Goal: Task Accomplishment & Management: Use online tool/utility

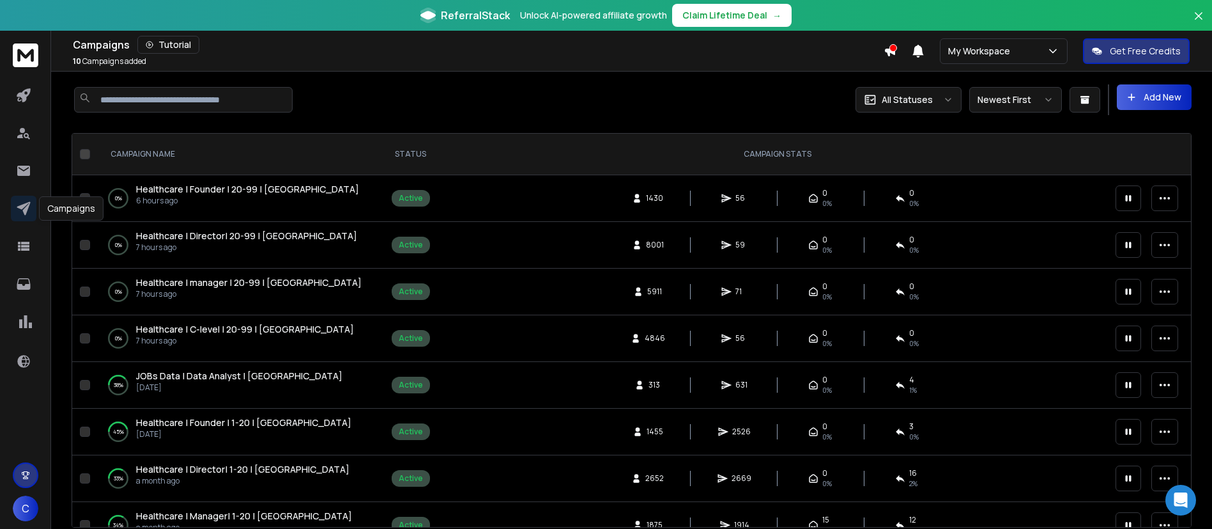
scroll to position [125, 0]
click at [25, 175] on icon at bounding box center [23, 171] width 13 height 10
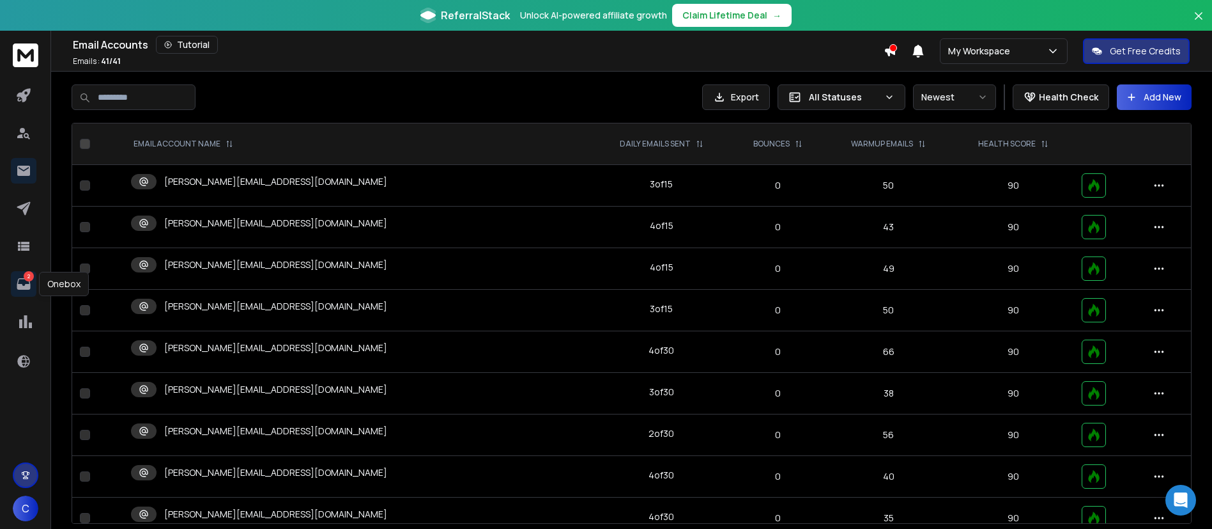
click at [20, 279] on icon at bounding box center [23, 284] width 13 height 12
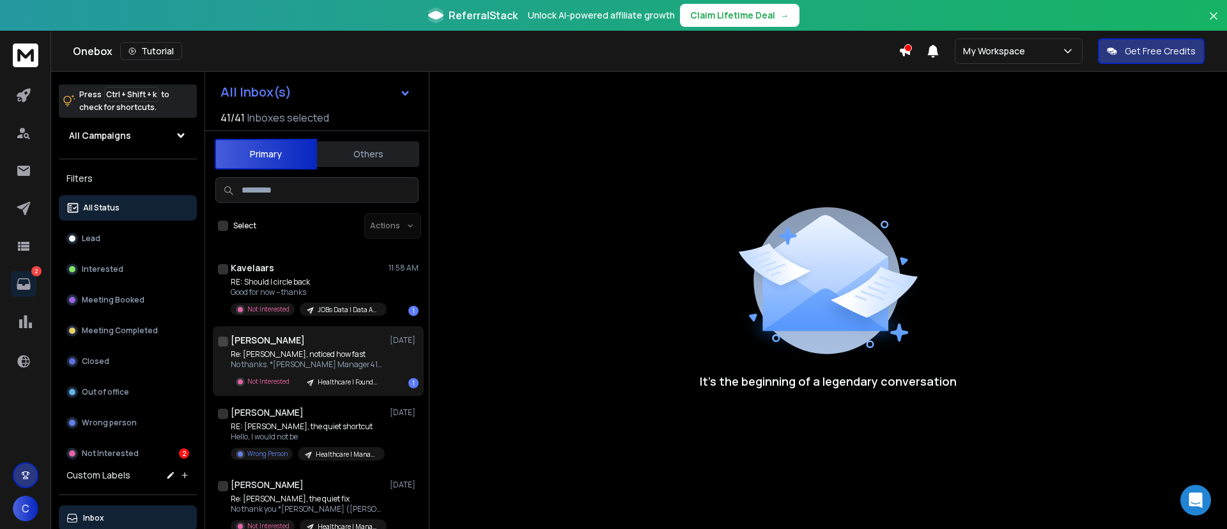
click at [336, 356] on p "Re: [PERSON_NAME], noticed how fast" at bounding box center [307, 354] width 153 height 10
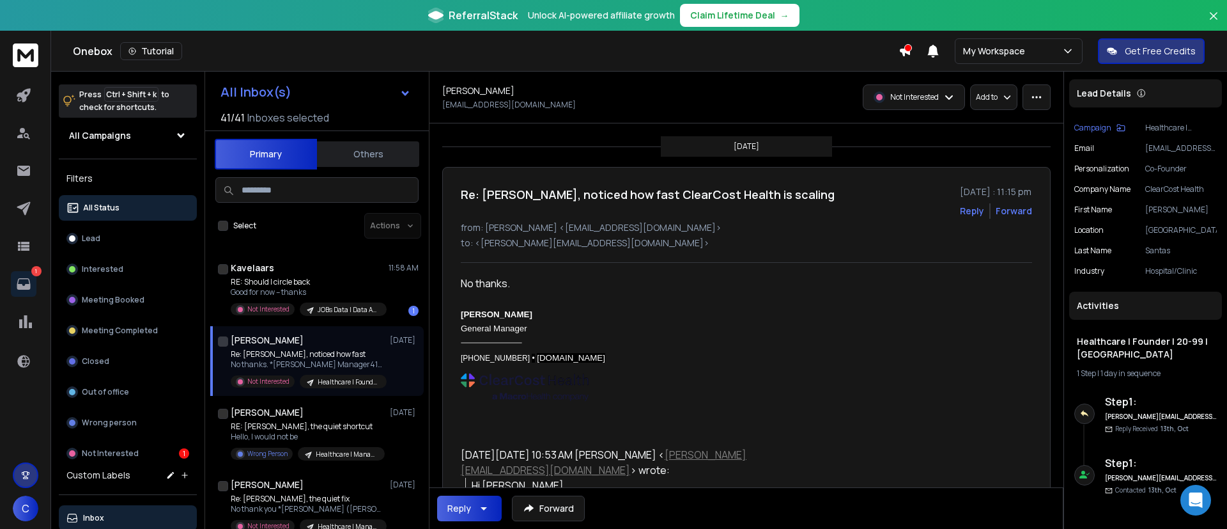
click at [1182, 129] on p "Healthcare | Founder | 20-99 | [GEOGRAPHIC_DATA]" at bounding box center [1181, 128] width 72 height 10
click at [331, 380] on p "Healthcare | Founder | 20-99 | [GEOGRAPHIC_DATA]" at bounding box center [348, 382] width 61 height 10
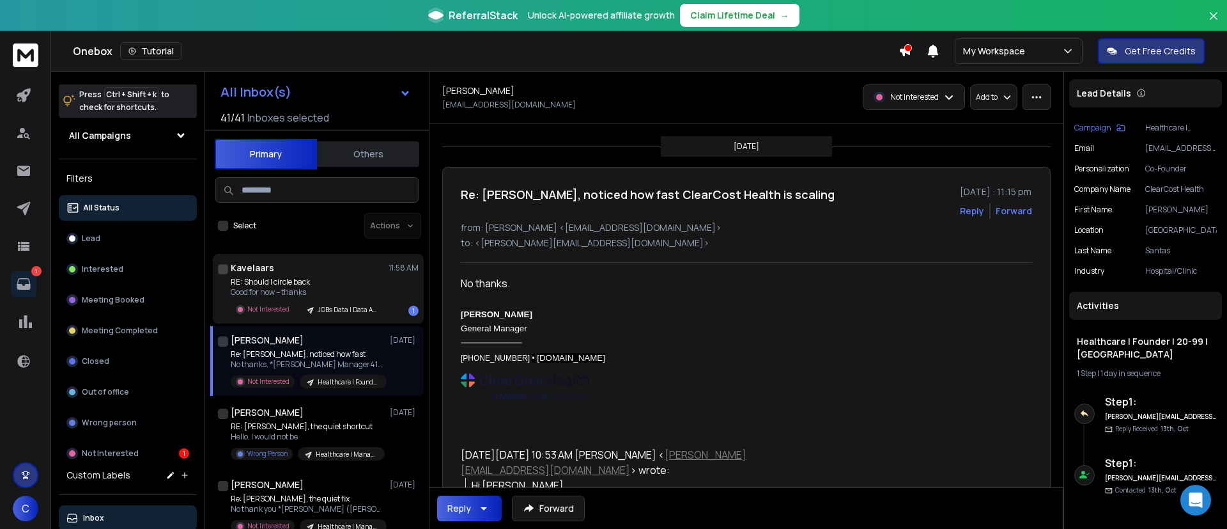
click at [247, 282] on p "RE: Should I circle back" at bounding box center [307, 282] width 153 height 10
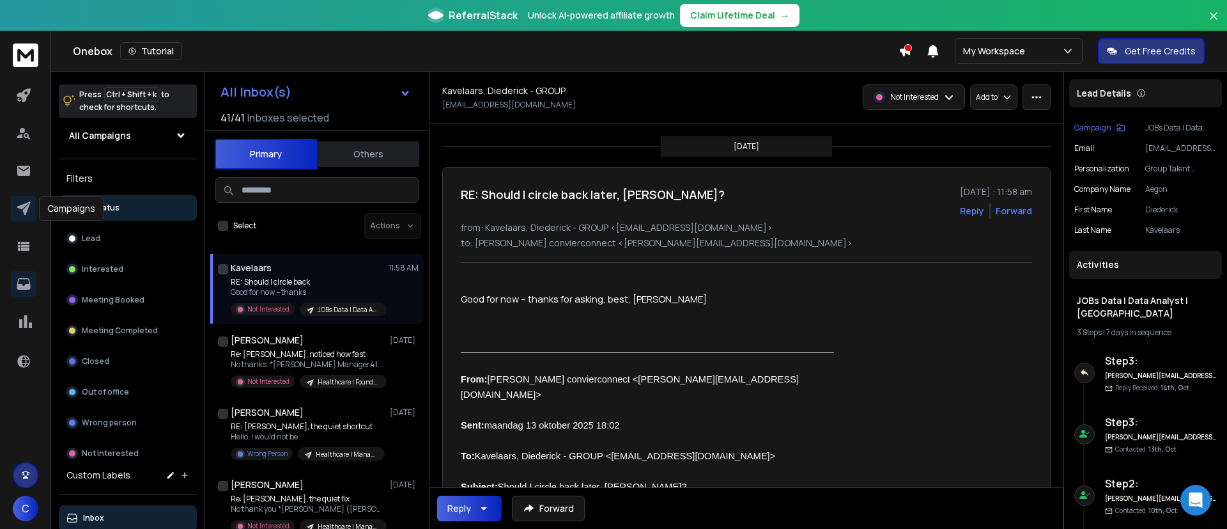
click at [28, 211] on icon at bounding box center [23, 208] width 15 height 15
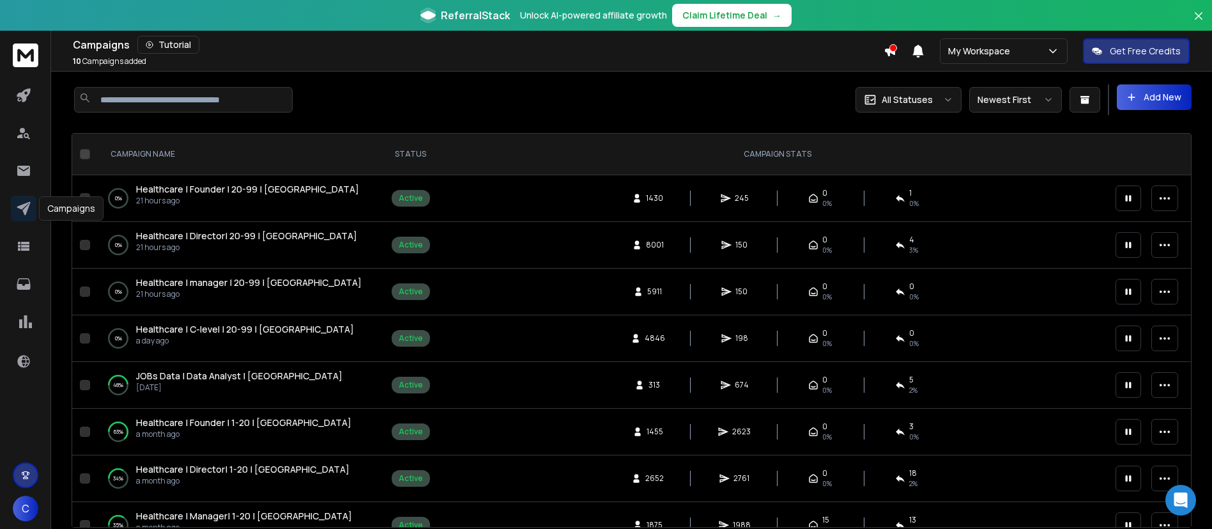
click at [192, 382] on p "[DATE]" at bounding box center [239, 387] width 206 height 10
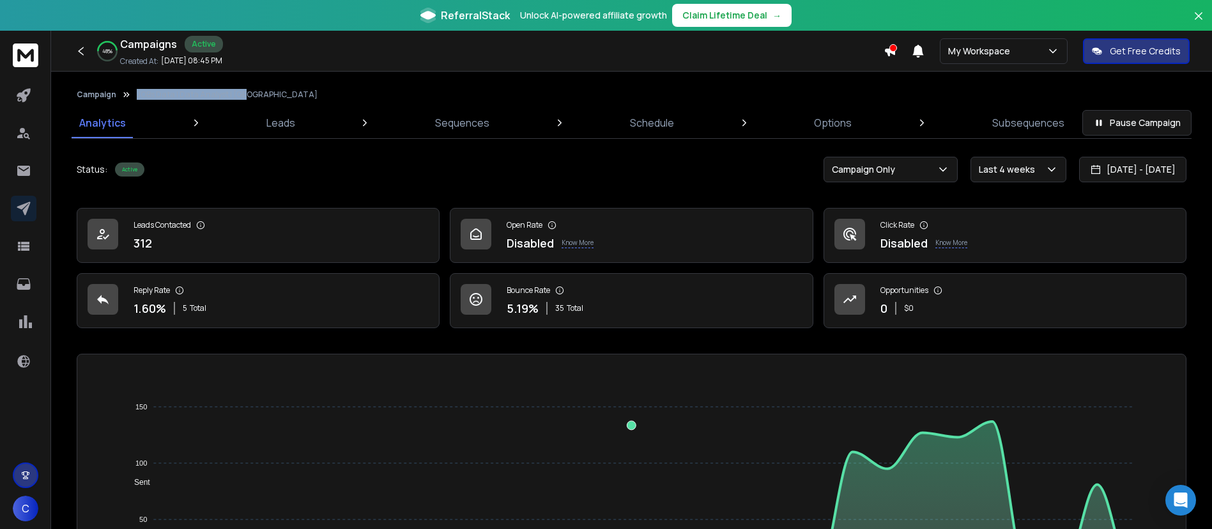
drag, startPoint x: 251, startPoint y: 93, endPoint x: 130, endPoint y: 92, distance: 120.8
click at [130, 92] on div "Campaign JOBs Data | Data Analyst | [GEOGRAPHIC_DATA]" at bounding box center [632, 94] width 1110 height 10
copy p "JOBs Data | Data Analyst | [GEOGRAPHIC_DATA]"
click at [202, 96] on p "JOBs Data | Data Analyst | [GEOGRAPHIC_DATA]" at bounding box center [227, 94] width 181 height 10
click at [23, 207] on icon at bounding box center [23, 208] width 13 height 13
